Goal: Task Accomplishment & Management: Manage account settings

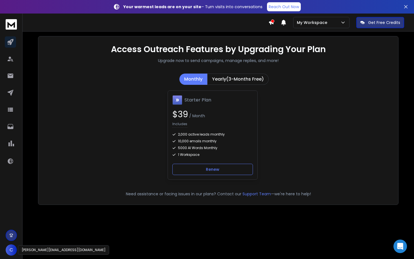
click at [11, 249] on span "C" at bounding box center [11, 249] width 11 height 11
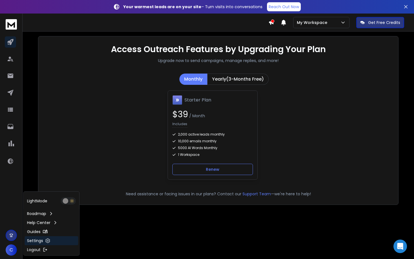
click at [43, 240] on div "Settings" at bounding box center [52, 240] width 54 height 9
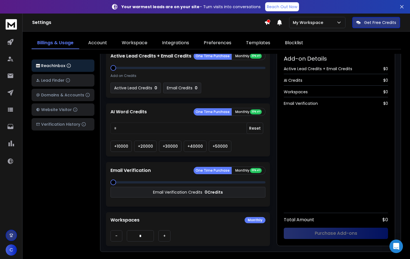
scroll to position [23, 0]
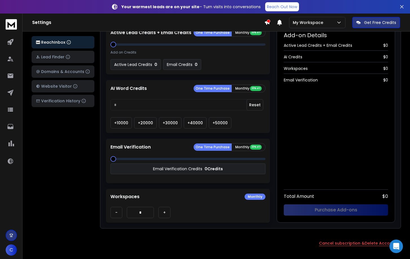
click at [333, 241] on button "Cancel subscription & Delete Account" at bounding box center [357, 243] width 87 height 11
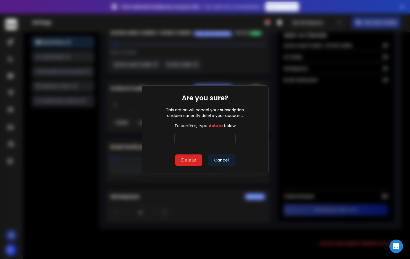
click at [205, 139] on input at bounding box center [204, 138] width 61 height 11
type input "******"
click at [190, 161] on button "Delete" at bounding box center [188, 159] width 27 height 11
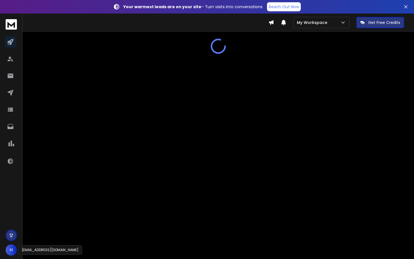
click at [14, 251] on span "H" at bounding box center [11, 249] width 11 height 11
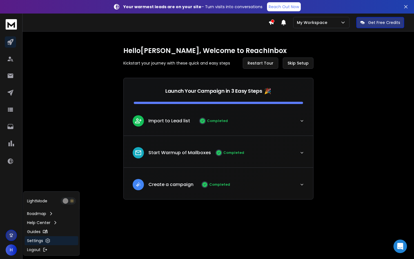
click at [31, 241] on p "Settings" at bounding box center [35, 241] width 16 height 6
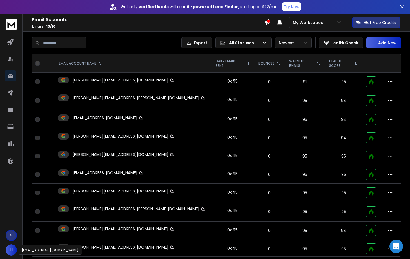
click at [15, 248] on span "H" at bounding box center [11, 249] width 11 height 11
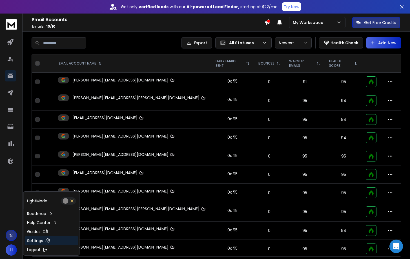
click at [41, 243] on p "Settings" at bounding box center [35, 241] width 16 height 6
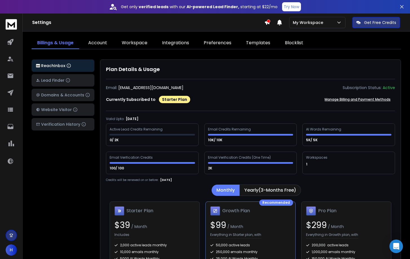
click at [80, 196] on div "ReachInbox Lead Finder Domains & Accounts Website Visitor Verification History …" at bounding box center [216, 163] width 369 height 218
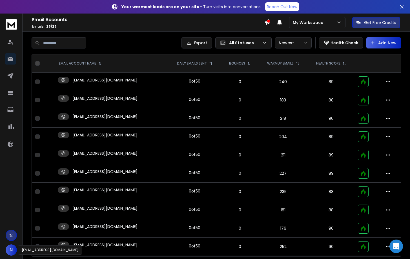
click at [7, 254] on span "N" at bounding box center [11, 249] width 11 height 11
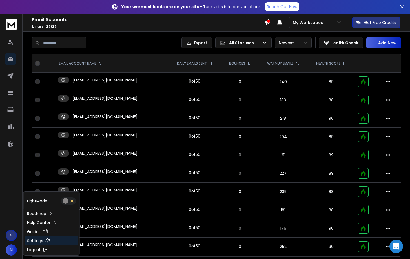
click at [29, 243] on p "Settings" at bounding box center [35, 241] width 16 height 6
